Goal: Communication & Community: Answer question/provide support

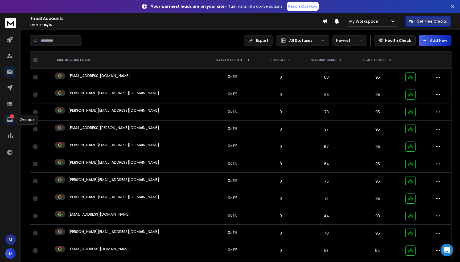
click at [10, 121] on icon at bounding box center [10, 119] width 6 height 5
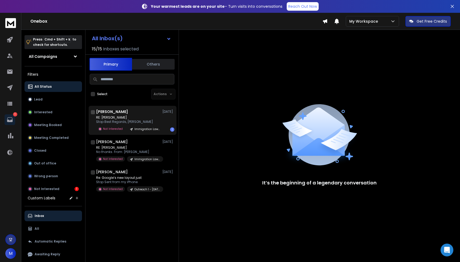
click at [121, 115] on div "[PERSON_NAME] [DATE] RE: [PERSON_NAME] Stop Best Regards, [PERSON_NAME] Not Int…" at bounding box center [135, 120] width 78 height 23
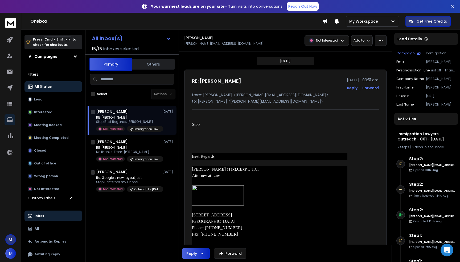
click at [193, 256] on div "Reply" at bounding box center [195, 253] width 19 height 6
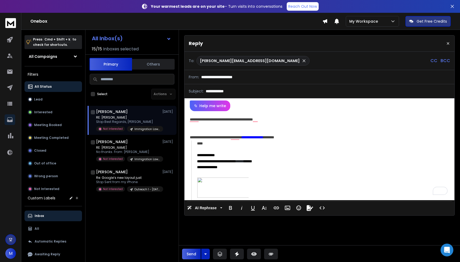
click at [196, 256] on button "Send" at bounding box center [191, 253] width 19 height 11
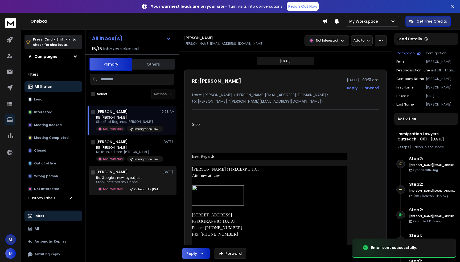
click at [127, 177] on p "Re: Google’s new layout just" at bounding box center [128, 177] width 64 height 4
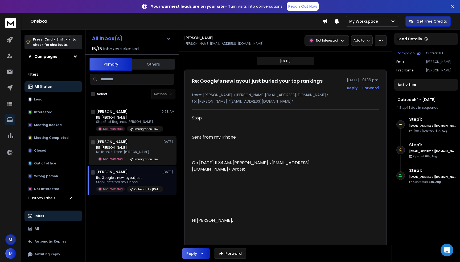
click at [105, 164] on div "[PERSON_NAME] [DATE] RE: [PERSON_NAME] No thanks. From: [PERSON_NAME] Not Inter…" at bounding box center [133, 150] width 88 height 29
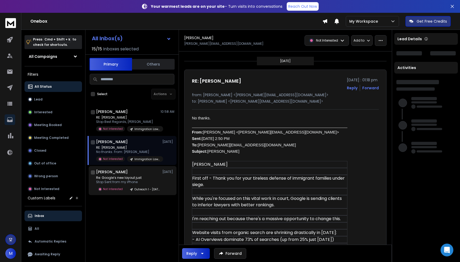
click at [110, 180] on p "Stop Sent from my iPhone" at bounding box center [128, 182] width 64 height 4
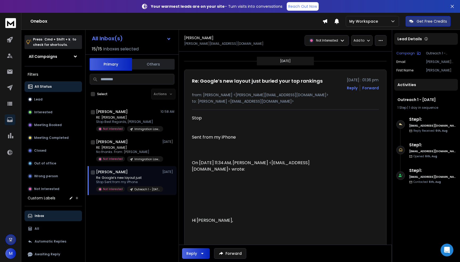
click at [93, 173] on button "button" at bounding box center [93, 172] width 4 height 4
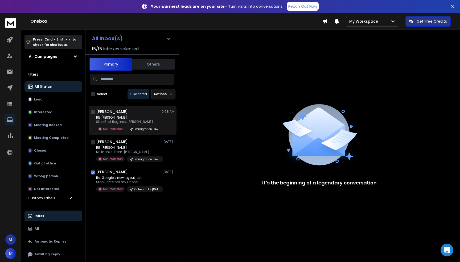
click at [94, 112] on button "button" at bounding box center [93, 112] width 4 height 4
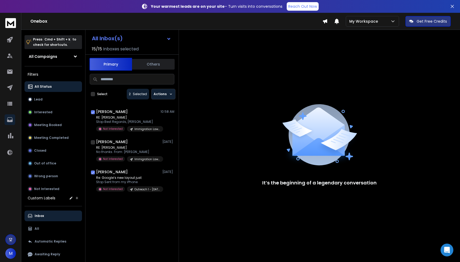
click at [160, 96] on p "Actions" at bounding box center [160, 94] width 13 height 4
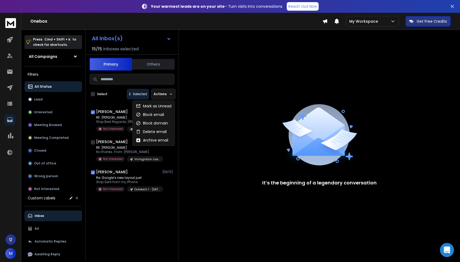
click at [447, 255] on div "Open Intercom Messenger" at bounding box center [447, 250] width 14 height 14
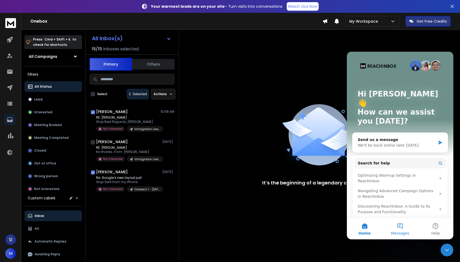
click at [398, 226] on button "Messages" at bounding box center [399, 228] width 35 height 21
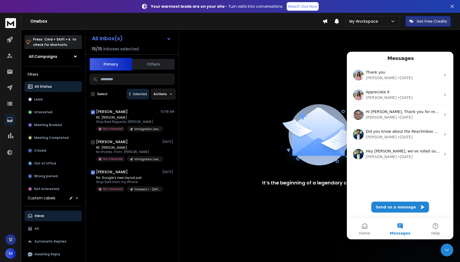
click at [399, 202] on button "Send us a message" at bounding box center [399, 206] width 57 height 11
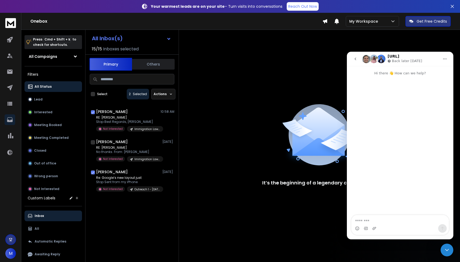
click at [351, 52] on nav "[URL] Back later [DATE]" at bounding box center [400, 59] width 106 height 14
click at [352, 57] on button "go back" at bounding box center [355, 59] width 10 height 10
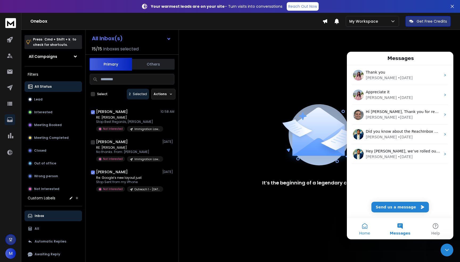
click at [362, 229] on button "Home" at bounding box center [364, 228] width 35 height 21
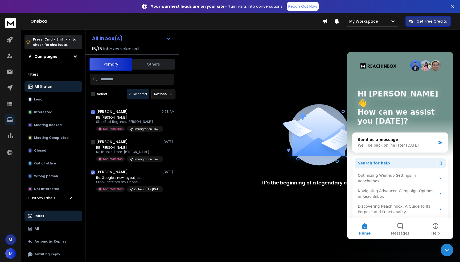
click at [412, 158] on button "Search for help" at bounding box center [399, 163] width 91 height 11
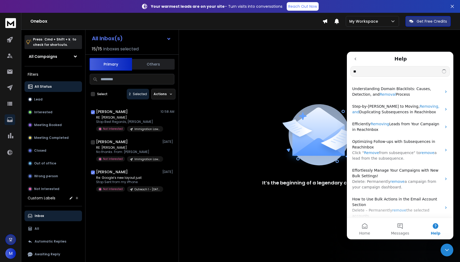
type input "*"
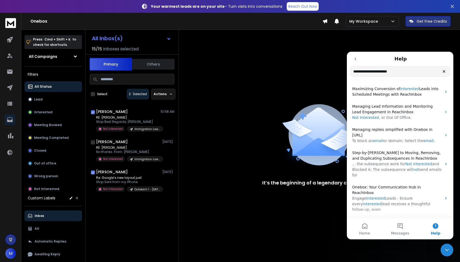
drag, startPoint x: 376, startPoint y: 73, endPoint x: 381, endPoint y: 78, distance: 7.2
click at [381, 78] on nav "**********" at bounding box center [400, 65] width 106 height 27
type input "**********"
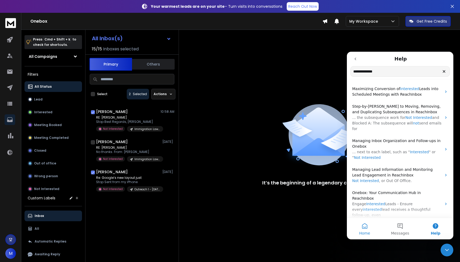
click at [368, 229] on button "Home" at bounding box center [364, 228] width 35 height 21
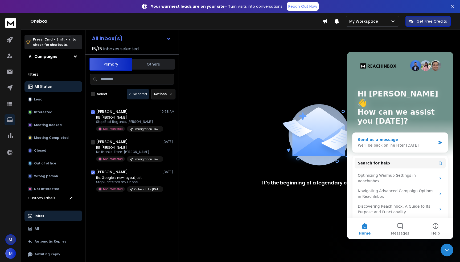
click at [393, 137] on div "Send us a message" at bounding box center [397, 140] width 78 height 6
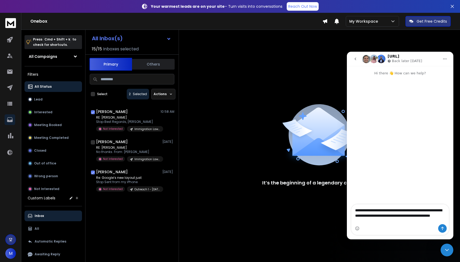
click at [363, 220] on textarea "**********" at bounding box center [399, 214] width 97 height 20
click at [395, 222] on textarea "**********" at bounding box center [399, 214] width 97 height 20
click at [396, 219] on textarea "**********" at bounding box center [399, 214] width 97 height 20
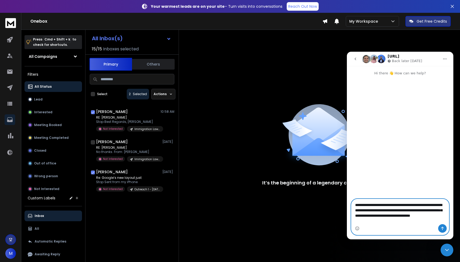
type textarea "**********"
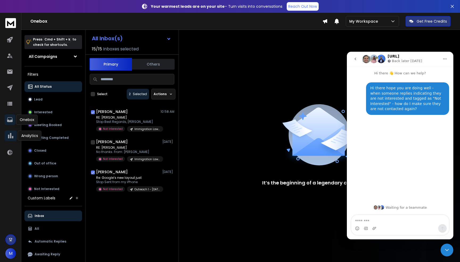
click at [10, 133] on icon at bounding box center [11, 135] width 8 height 8
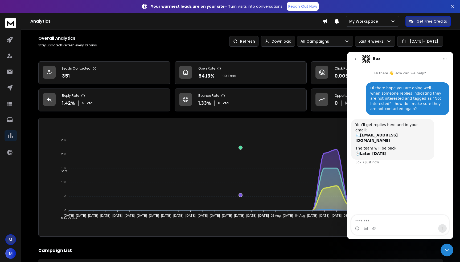
click at [447, 250] on icon "Close Intercom Messenger" at bounding box center [447, 250] width 4 height 2
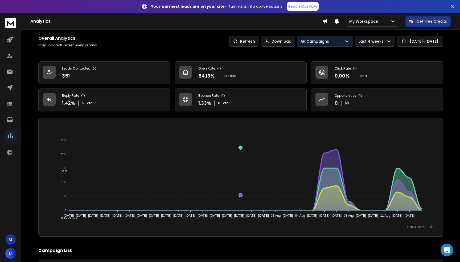
click at [344, 42] on icon at bounding box center [346, 41] width 5 height 5
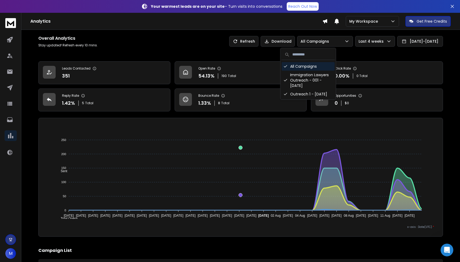
click at [311, 63] on div "All Campaigns" at bounding box center [308, 66] width 53 height 9
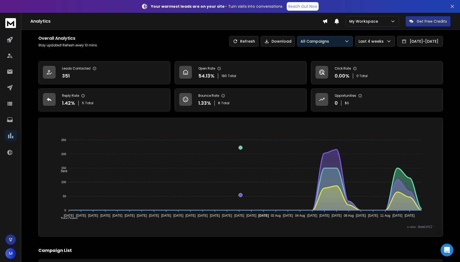
click at [303, 39] on p "All Campaigns" at bounding box center [315, 41] width 31 height 5
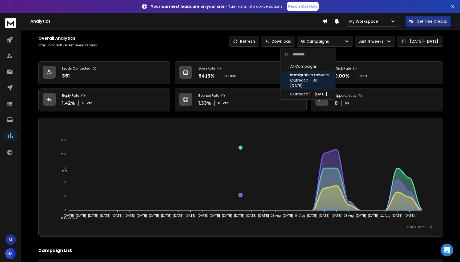
click at [300, 80] on div "Immigration Lawyers Outreach - 001 - [DATE]" at bounding box center [308, 80] width 53 height 19
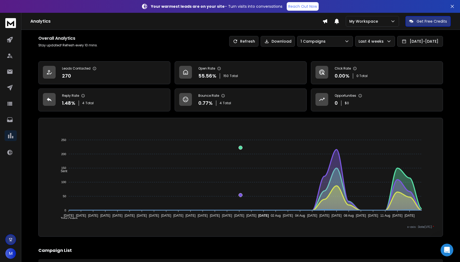
click at [100, 99] on link "Reply Rate 1.48 % 4 Total" at bounding box center [104, 99] width 132 height 23
click at [80, 101] on div "1.48 % 4 Total" at bounding box center [78, 102] width 32 height 7
click at [12, 121] on icon at bounding box center [10, 119] width 6 height 5
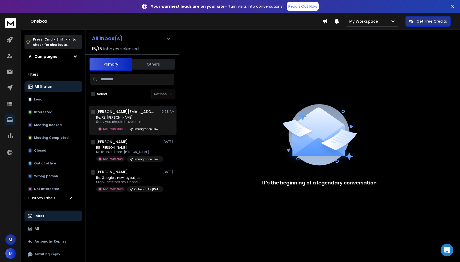
click at [142, 119] on p "Sorry you should have been" at bounding box center [128, 121] width 64 height 4
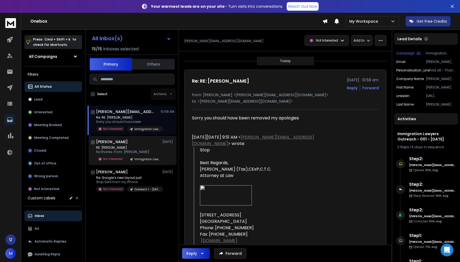
click at [133, 146] on p "RE: [PERSON_NAME]" at bounding box center [128, 147] width 64 height 4
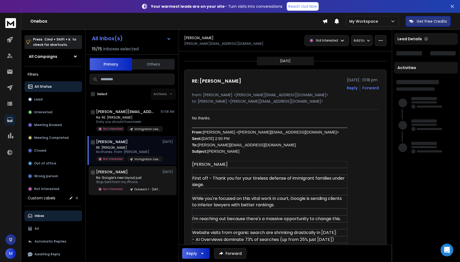
click at [131, 178] on p "Re: Google’s new layout just" at bounding box center [128, 177] width 64 height 4
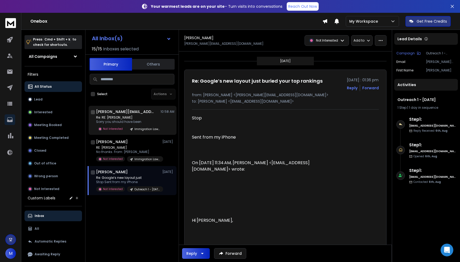
click at [122, 112] on h1 "[PERSON_NAME][EMAIL_ADDRESS][DOMAIN_NAME]" at bounding box center [125, 111] width 59 height 5
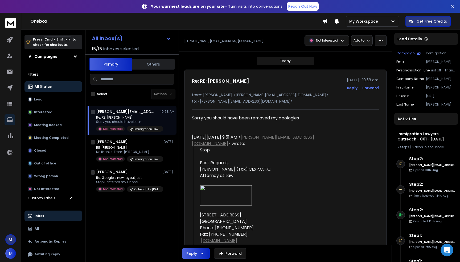
click at [215, 237] on link "[DOMAIN_NAME]" at bounding box center [219, 240] width 36 height 6
